Goal: Transaction & Acquisition: Subscribe to service/newsletter

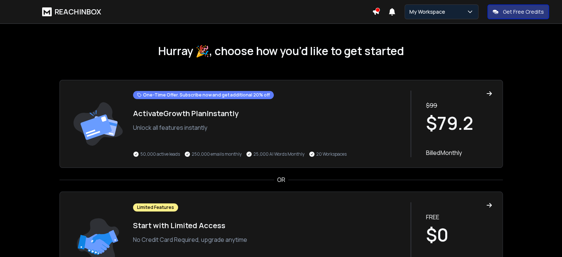
click at [442, 12] on p "My Workspace" at bounding box center [429, 11] width 39 height 7
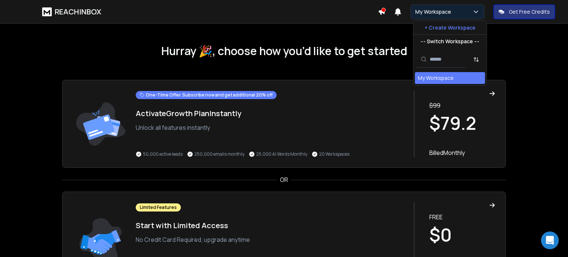
click at [442, 12] on p "My Workspace" at bounding box center [434, 11] width 39 height 7
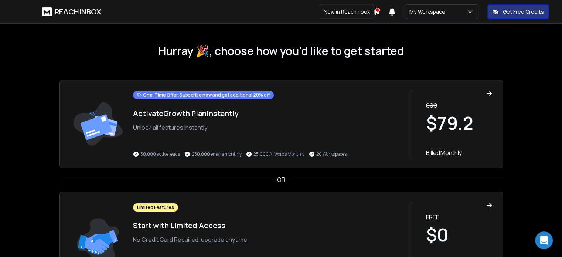
click at [379, 11] on div at bounding box center [378, 10] width 4 height 4
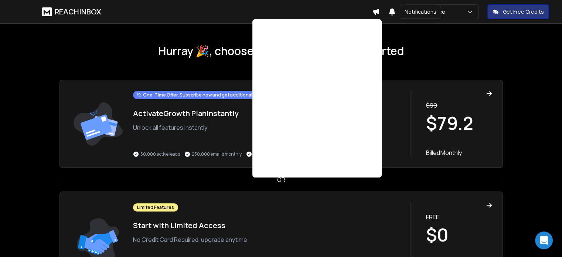
click at [393, 10] on icon at bounding box center [392, 11] width 7 height 7
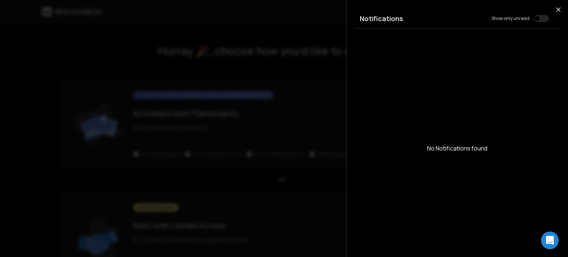
click at [555, 10] on icon "button" at bounding box center [558, 9] width 7 height 7
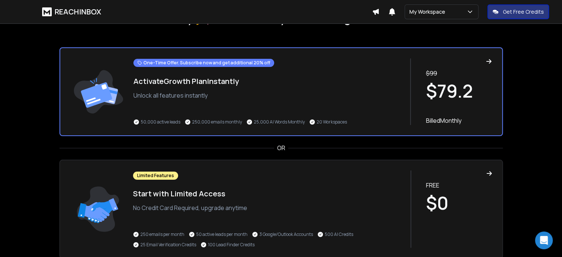
scroll to position [33, 0]
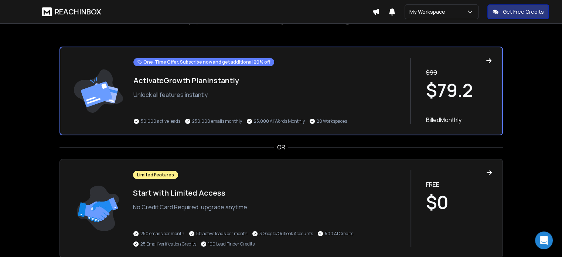
click at [347, 94] on p "Unlock all features instantly" at bounding box center [269, 94] width 270 height 9
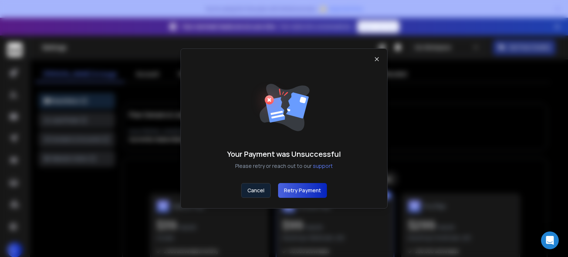
click at [256, 188] on button "Cancel" at bounding box center [256, 190] width 30 height 15
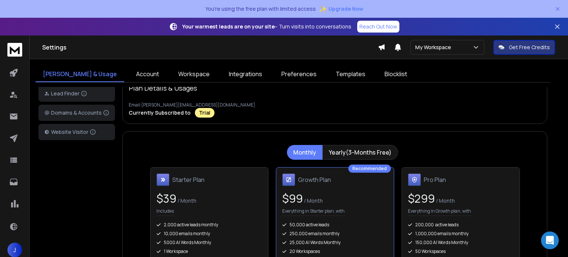
scroll to position [62, 0]
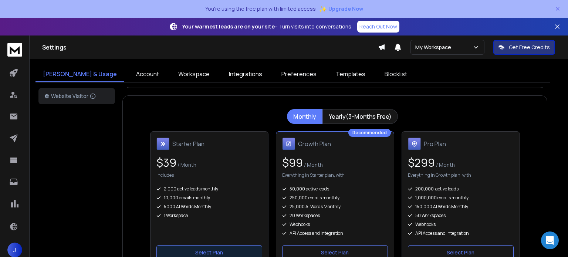
click at [204, 249] on button "Select Plan" at bounding box center [209, 252] width 106 height 15
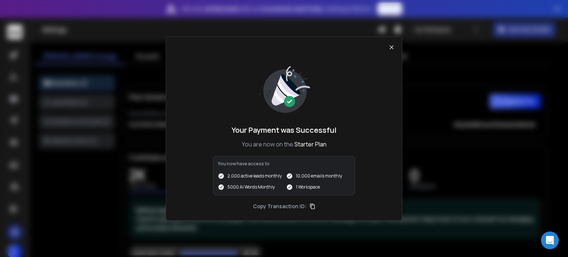
click at [392, 47] on icon at bounding box center [392, 47] width 4 height 4
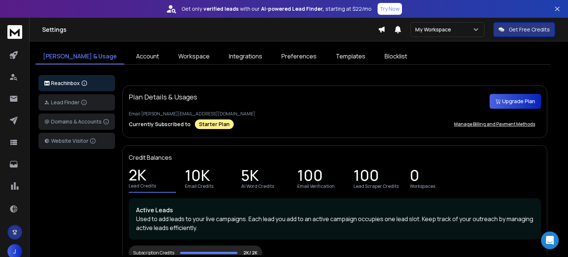
click at [558, 8] on icon at bounding box center [557, 9] width 4 height 4
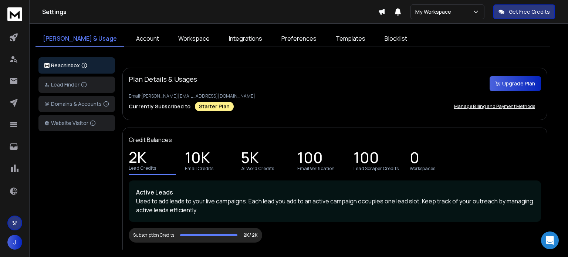
scroll to position [108, 0]
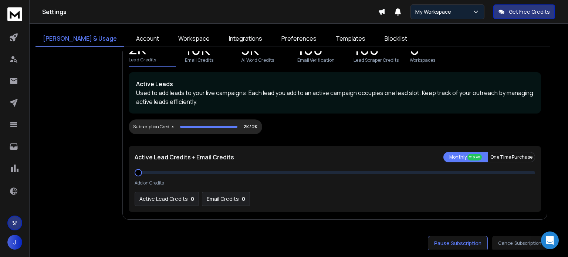
click at [450, 17] on button "My Workspace" at bounding box center [447, 11] width 74 height 15
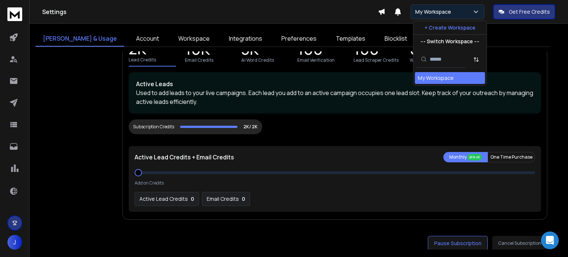
click at [446, 14] on p "My Workspace" at bounding box center [434, 11] width 39 height 7
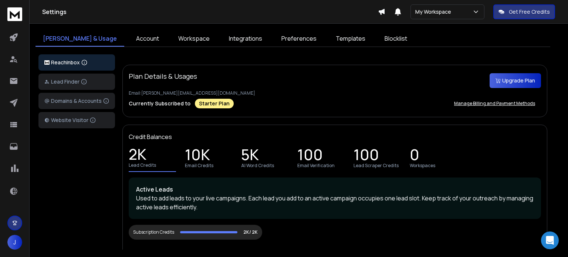
scroll to position [0, 0]
